Goal: Task Accomplishment & Management: Manage account settings

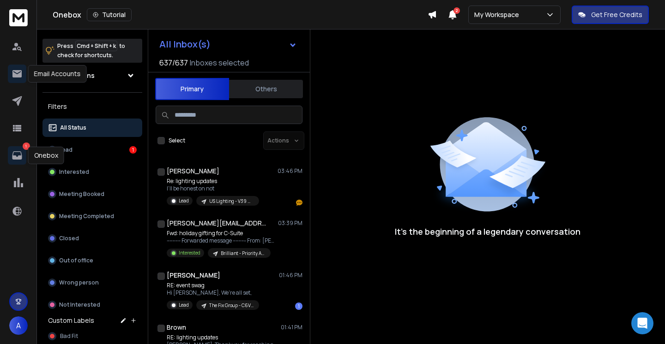
click at [18, 72] on icon at bounding box center [16, 73] width 9 height 7
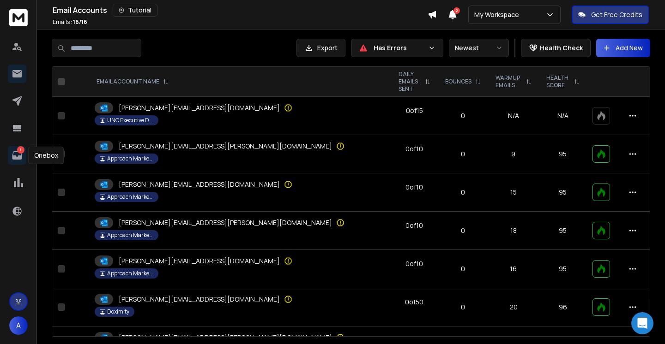
click at [20, 154] on p "1" at bounding box center [20, 149] width 7 height 7
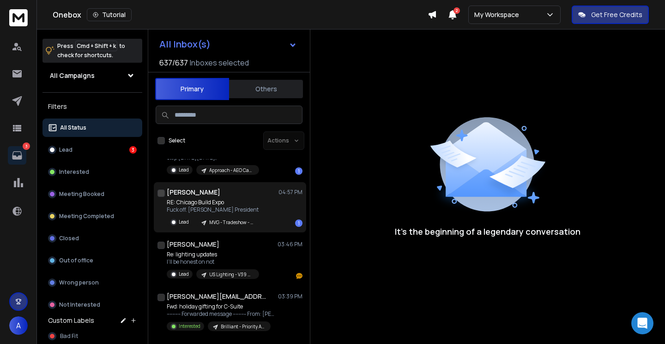
scroll to position [32, 0]
click at [226, 210] on p "Fuck off. Kris Komorn President" at bounding box center [213, 208] width 92 height 7
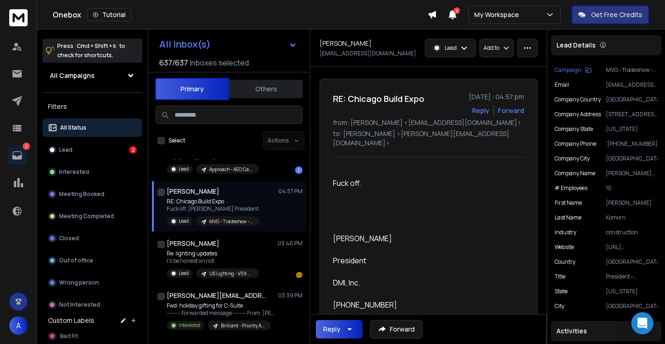
scroll to position [0, 0]
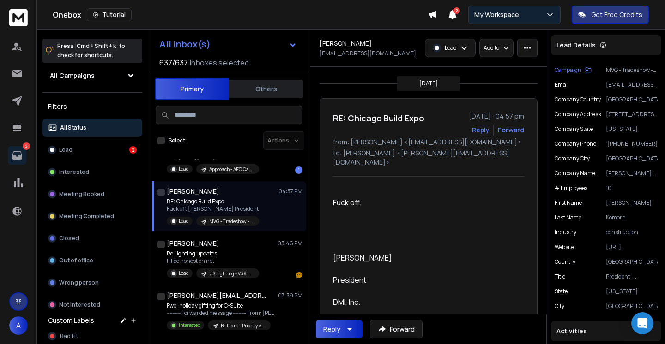
click at [515, 15] on p "My Workspace" at bounding box center [498, 14] width 48 height 9
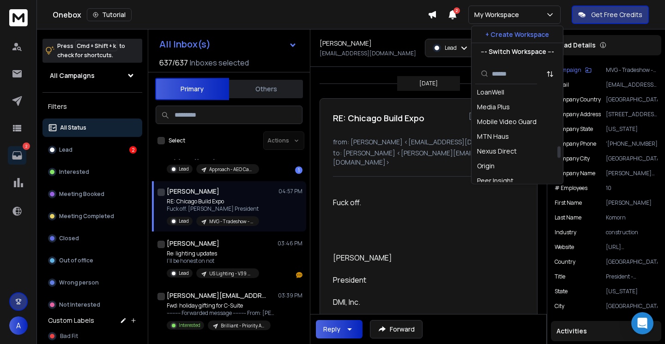
scroll to position [476, 0]
click at [510, 117] on div "Mobile Video Guard" at bounding box center [507, 121] width 60 height 9
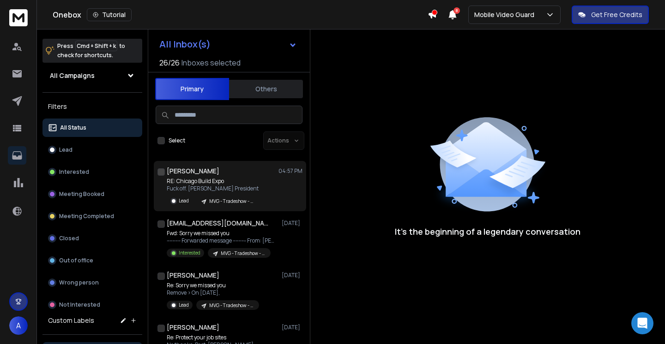
click at [207, 180] on p "RE: Chicago Build Expo" at bounding box center [213, 181] width 92 height 7
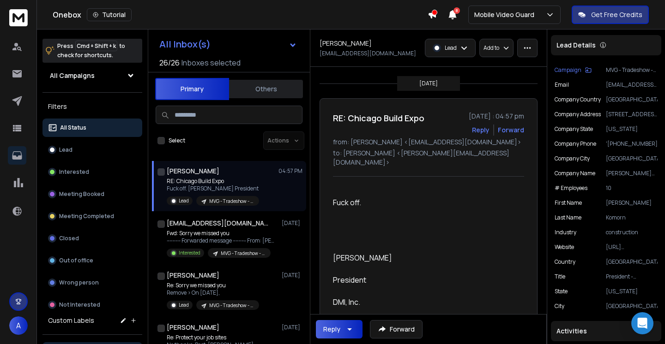
click at [528, 49] on icon "button" at bounding box center [527, 48] width 8 height 8
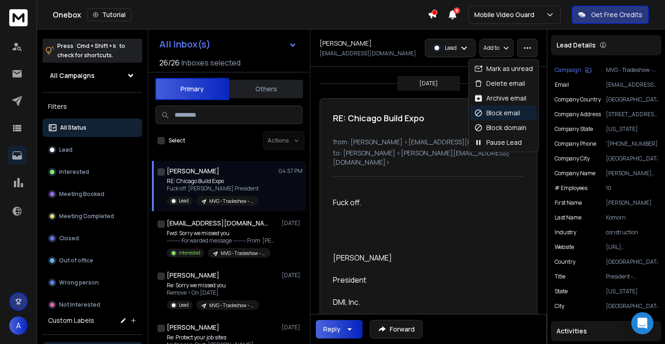
click at [498, 115] on div "Block email" at bounding box center [497, 112] width 46 height 9
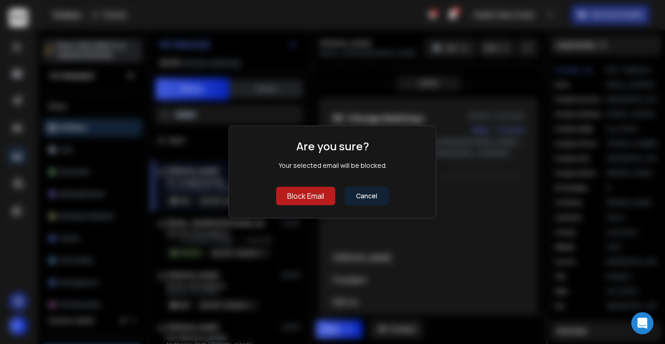
click at [298, 188] on button "Block Email" at bounding box center [305, 196] width 59 height 18
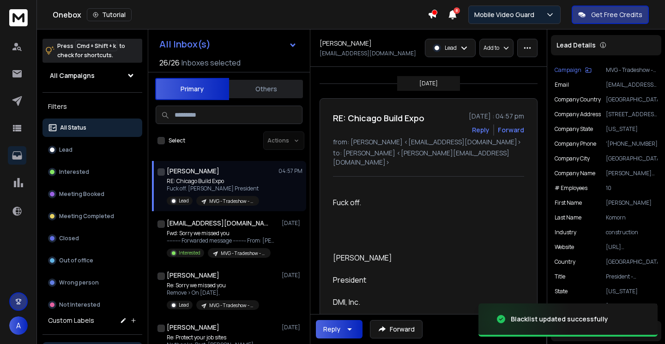
click at [503, 16] on p "Mobile Video Guard" at bounding box center [506, 14] width 64 height 9
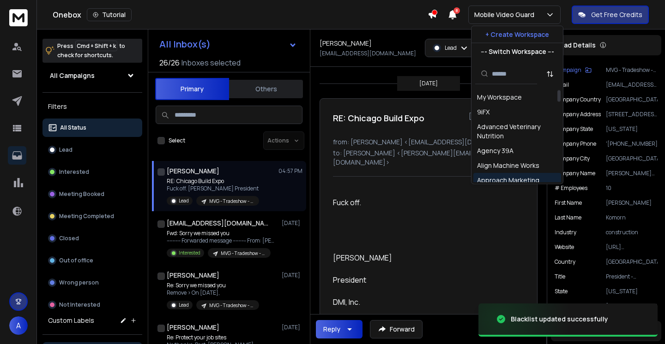
click at [500, 176] on div "Approach Marketing" at bounding box center [508, 180] width 62 height 9
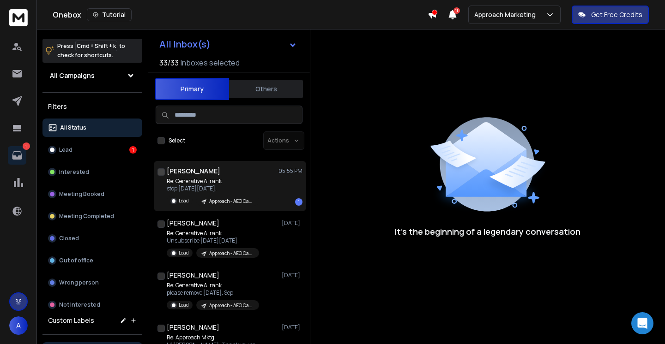
click at [234, 176] on div "[PERSON_NAME] 05:55 PM Re: Generative AI rank stop [DATE][DATE], Lead Approach …" at bounding box center [235, 186] width 136 height 39
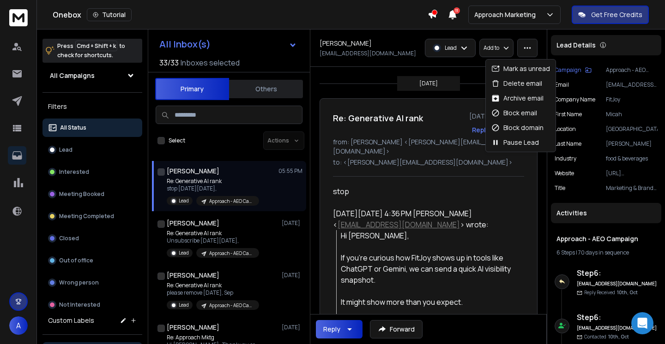
click at [531, 49] on icon "button" at bounding box center [527, 48] width 8 height 8
click at [516, 114] on div "Block email" at bounding box center [514, 112] width 46 height 9
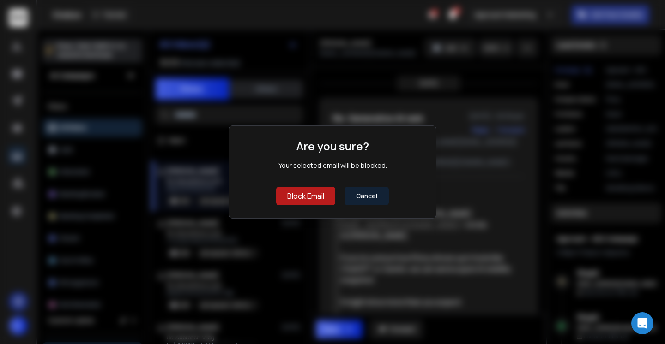
click at [290, 196] on button "Block Email" at bounding box center [305, 196] width 59 height 18
